Goal: Navigation & Orientation: Find specific page/section

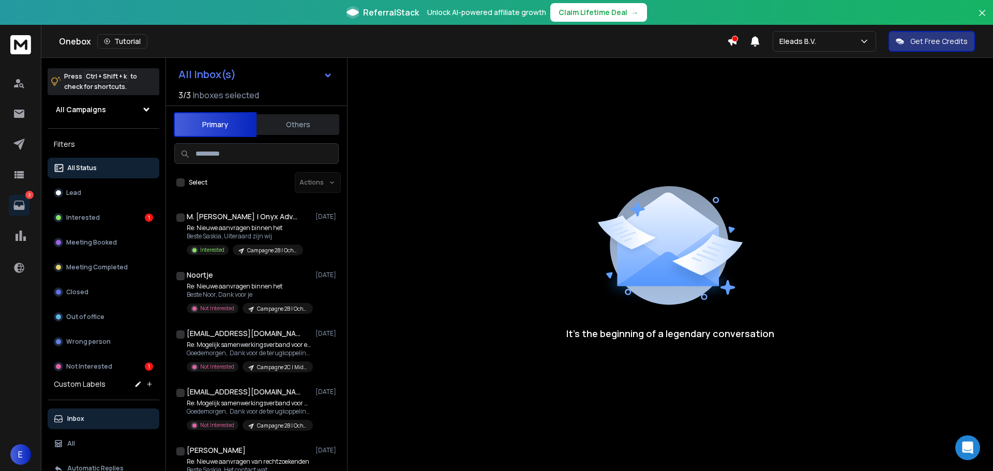
scroll to position [148, 0]
click at [77, 168] on p "All Status" at bounding box center [81, 168] width 29 height 8
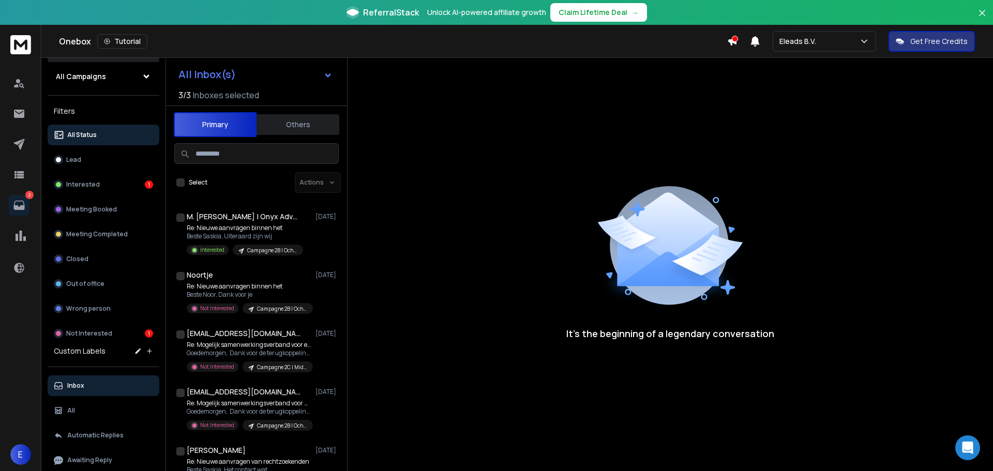
scroll to position [52, 0]
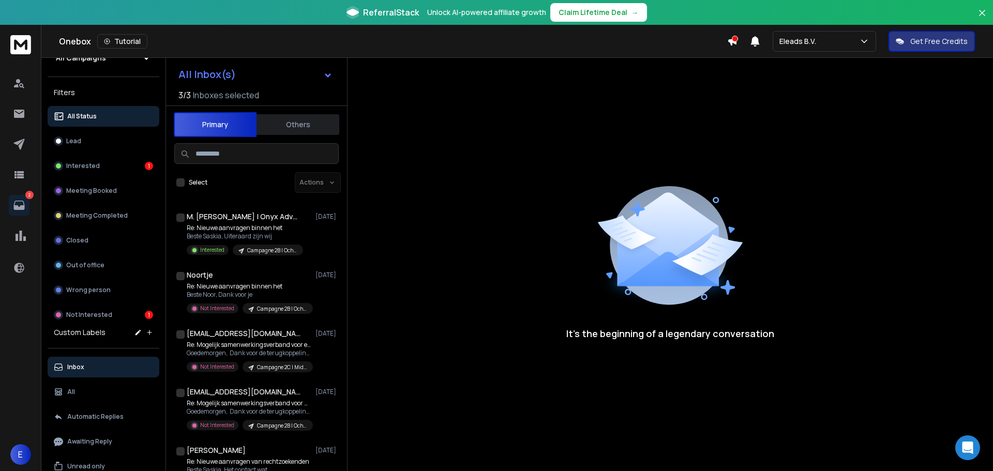
click at [86, 370] on button "Inbox" at bounding box center [104, 367] width 112 height 21
click at [69, 392] on p "All" at bounding box center [71, 392] width 8 height 8
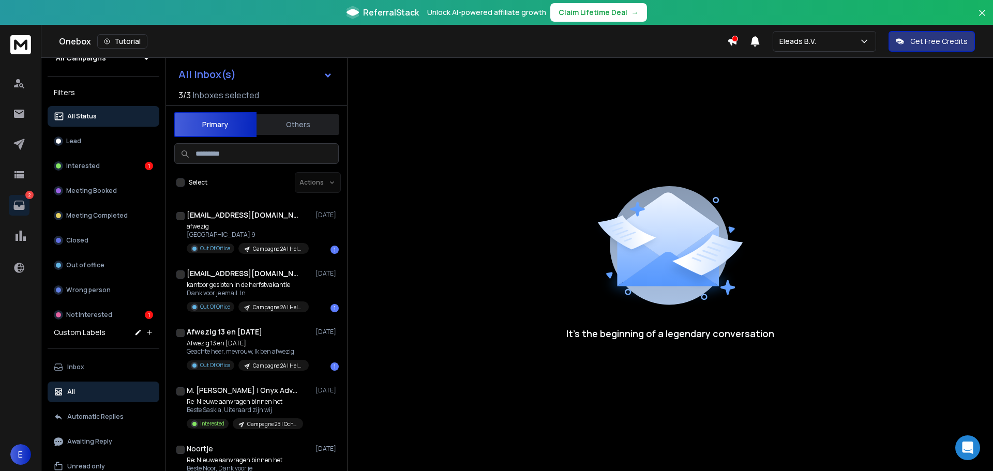
scroll to position [0, 0]
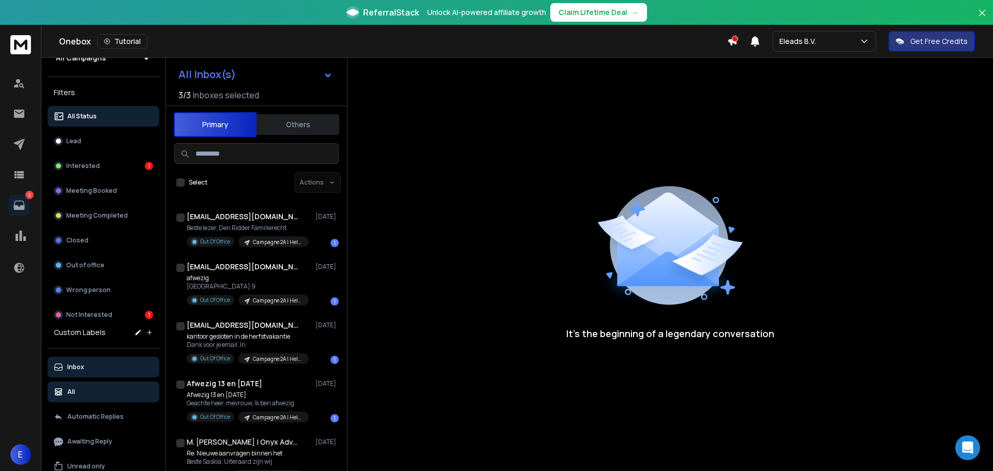
click at [111, 366] on button "Inbox" at bounding box center [104, 367] width 112 height 21
